Goal: Task Accomplishment & Management: Use online tool/utility

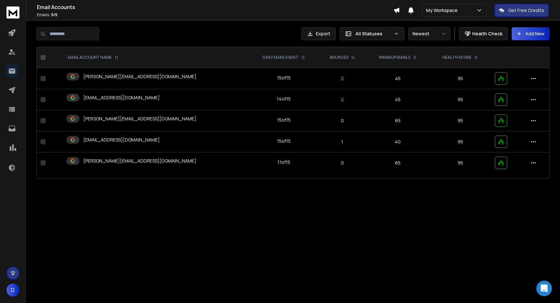
click at [11, 109] on icon at bounding box center [12, 109] width 6 height 5
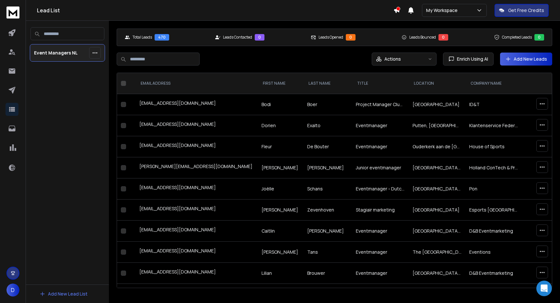
click at [160, 61] on input at bounding box center [158, 58] width 83 height 13
type input "*****"
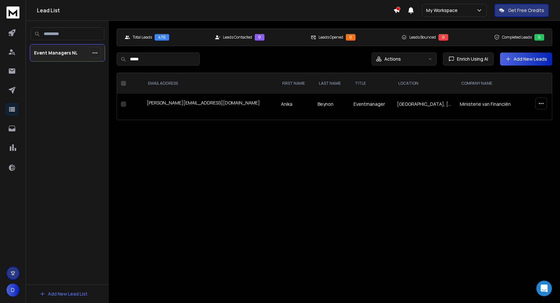
click at [124, 103] on button "button" at bounding box center [123, 103] width 5 height 5
click at [460, 58] on div "Actions" at bounding box center [457, 59] width 49 height 6
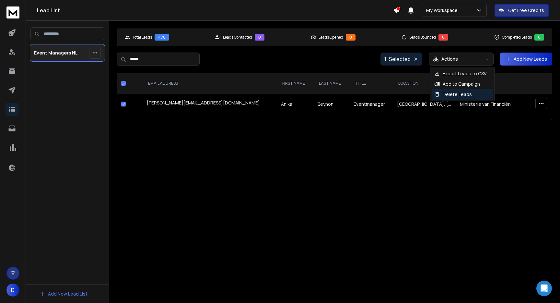
click at [459, 93] on p "Delete Leads" at bounding box center [457, 94] width 29 height 6
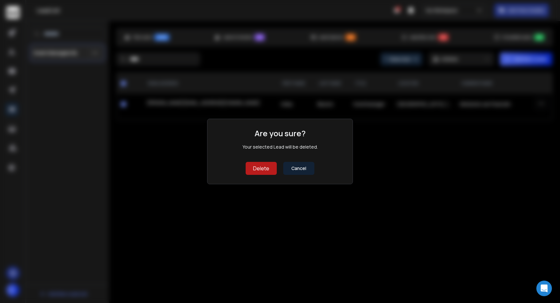
click at [254, 174] on button "Delete" at bounding box center [261, 168] width 31 height 13
